Goal: Task Accomplishment & Management: Manage account settings

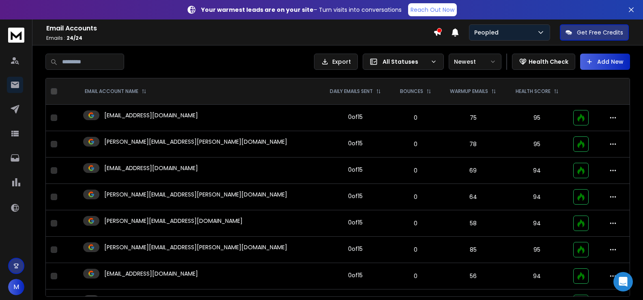
click at [496, 39] on button "Peopled" at bounding box center [509, 32] width 81 height 16
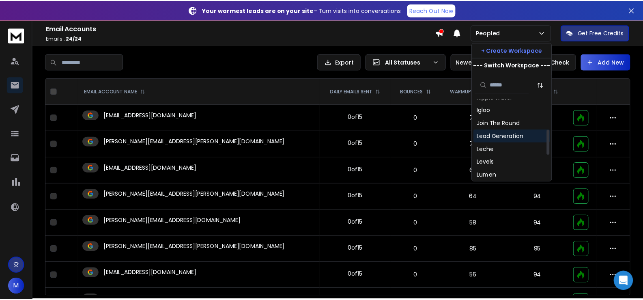
scroll to position [179, 0]
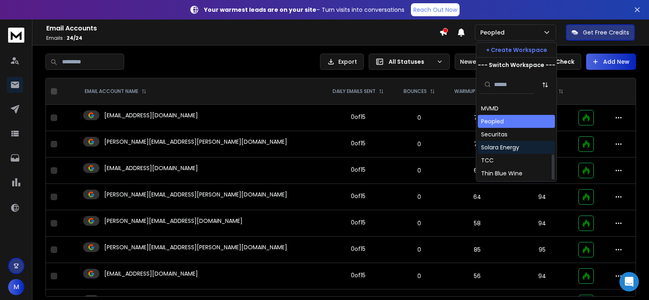
click at [521, 142] on div "Solara Energy" at bounding box center [516, 147] width 77 height 13
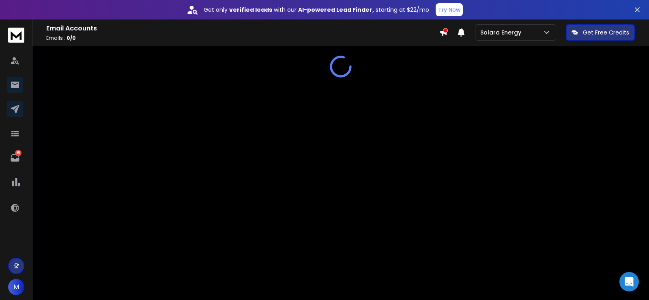
click at [22, 111] on link at bounding box center [15, 109] width 16 height 16
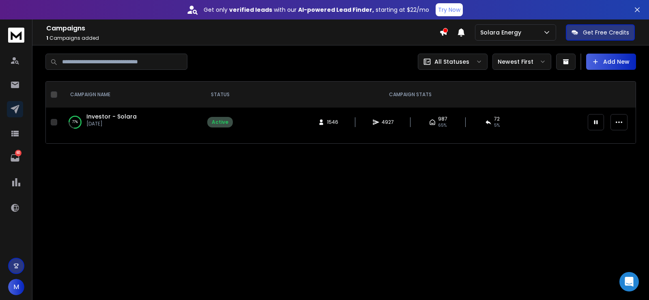
click at [110, 119] on span "Investor - Solara" at bounding box center [111, 116] width 50 height 8
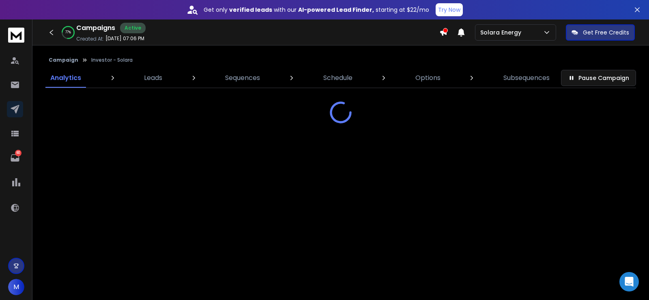
click at [164, 62] on div "Campaign Investor - Solara" at bounding box center [340, 60] width 591 height 13
click at [151, 88] on div "Campaign Investor - Solara Analytics Leads Sequences Schedule Options Subsequen…" at bounding box center [340, 91] width 591 height 75
click at [156, 80] on p "Leads" at bounding box center [153, 78] width 18 height 10
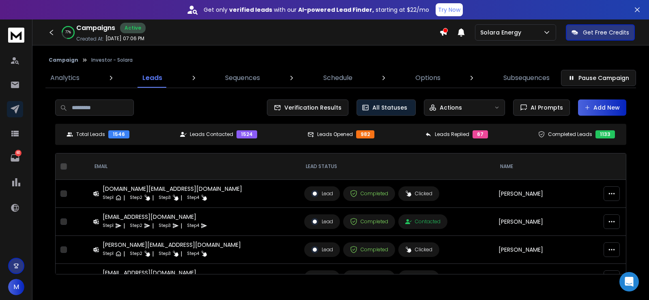
click at [388, 108] on p "All Statuses" at bounding box center [390, 107] width 35 height 8
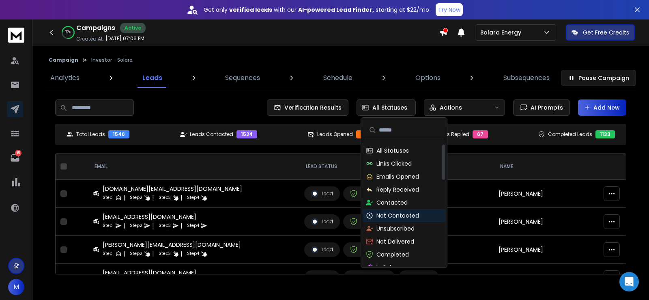
click at [409, 213] on p "Not Contacted" at bounding box center [398, 215] width 43 height 8
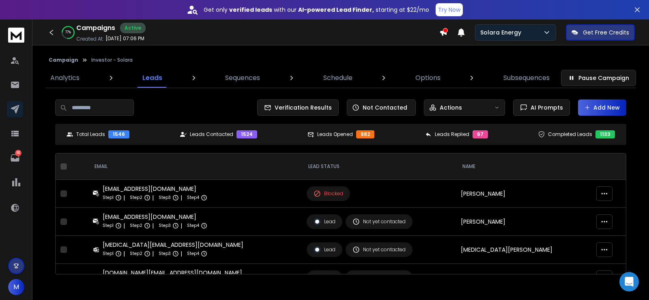
click at [500, 32] on p "Solara Energy" at bounding box center [503, 32] width 44 height 8
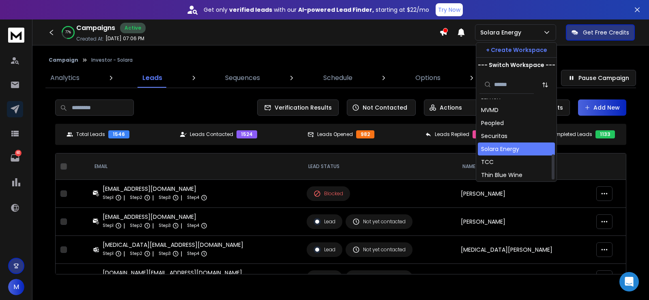
scroll to position [179, 0]
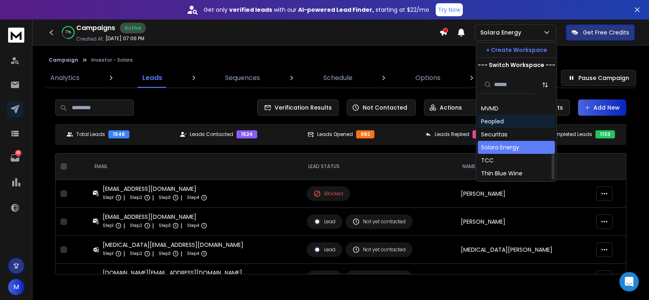
click at [514, 123] on div "Peopled" at bounding box center [516, 121] width 77 height 13
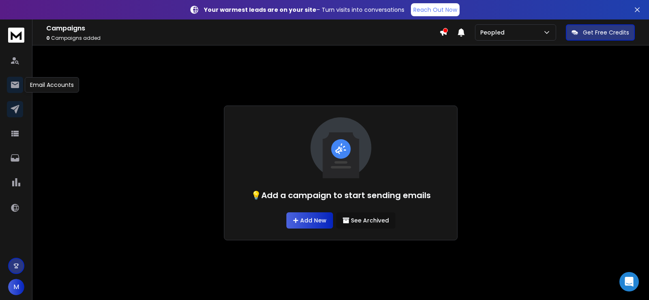
click at [17, 82] on icon at bounding box center [15, 85] width 8 height 6
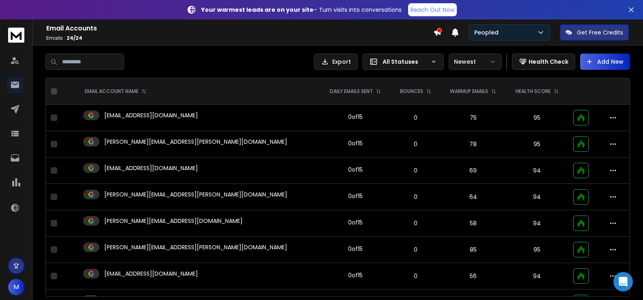
click at [514, 40] on button "Peopled" at bounding box center [509, 32] width 81 height 16
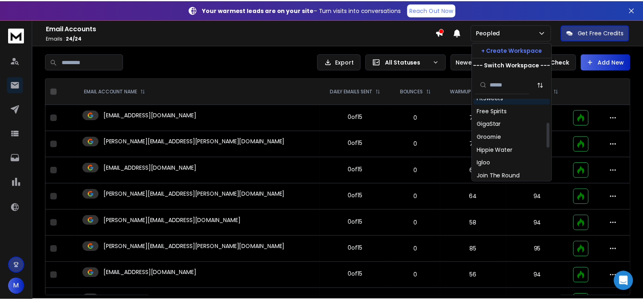
scroll to position [108, 0]
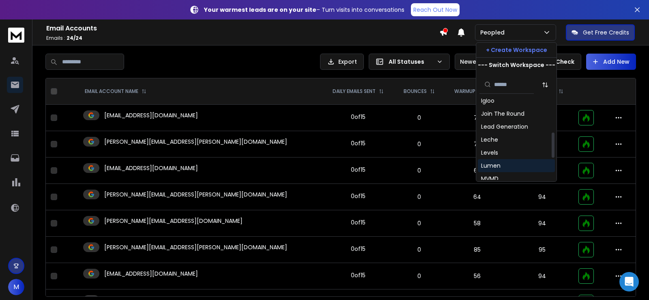
click at [509, 161] on div "Lumen" at bounding box center [516, 165] width 77 height 13
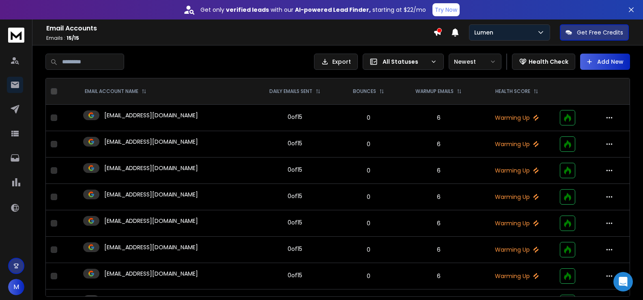
click at [503, 36] on div "Lumen" at bounding box center [509, 32] width 71 height 8
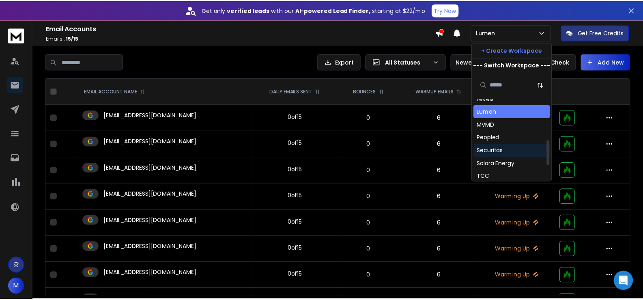
scroll to position [108, 0]
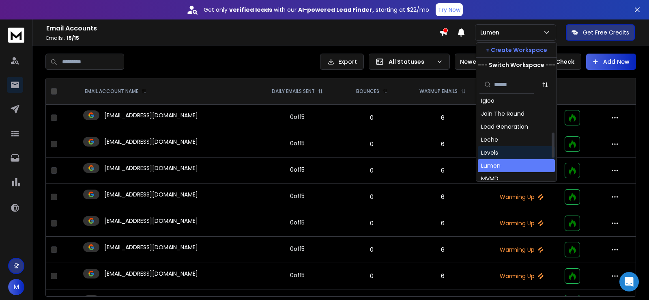
click at [514, 153] on div "Levels" at bounding box center [516, 152] width 77 height 13
